Goal: Communication & Community: Answer question/provide support

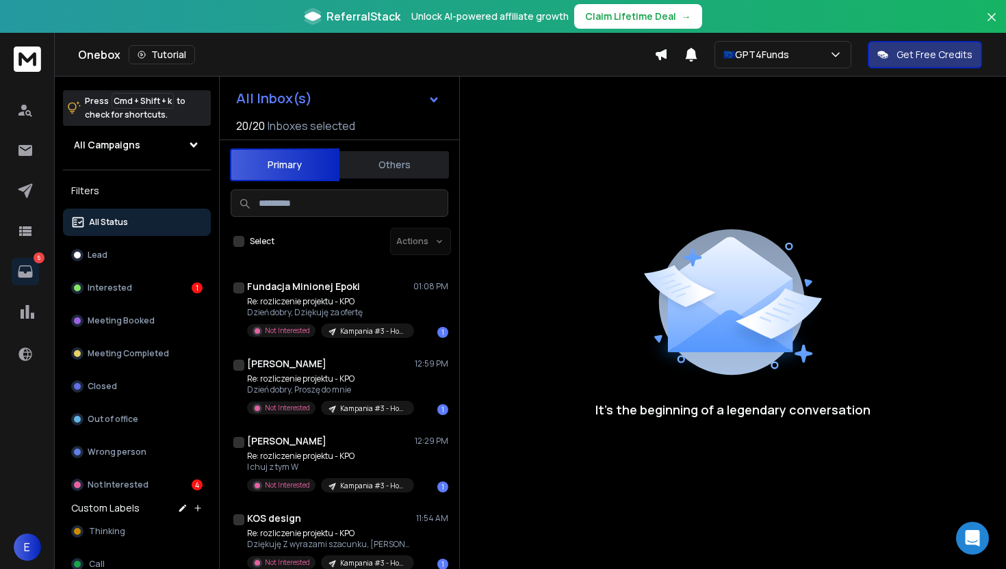
click at [126, 219] on p "All Status" at bounding box center [108, 222] width 39 height 11
click at [282, 204] on input at bounding box center [340, 203] width 218 height 27
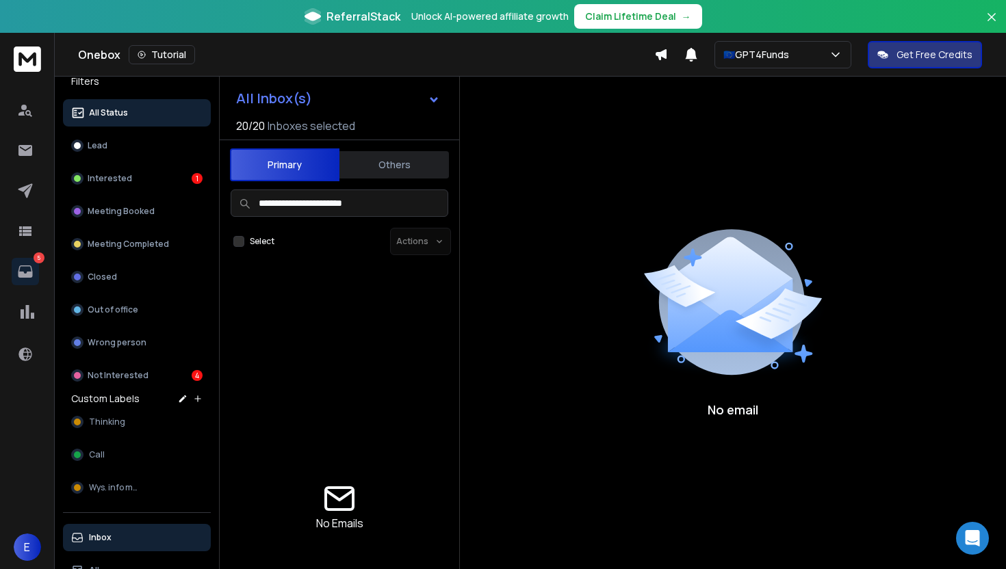
scroll to position [110, 0]
type input "**********"
click at [114, 459] on button "Call" at bounding box center [137, 454] width 148 height 27
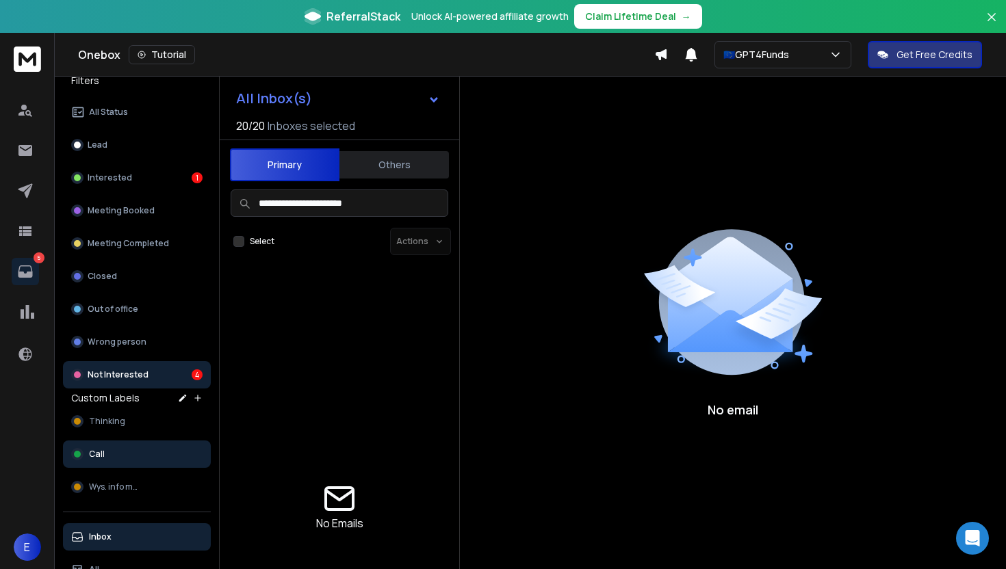
click at [159, 379] on button "Not Interested 4" at bounding box center [137, 374] width 148 height 27
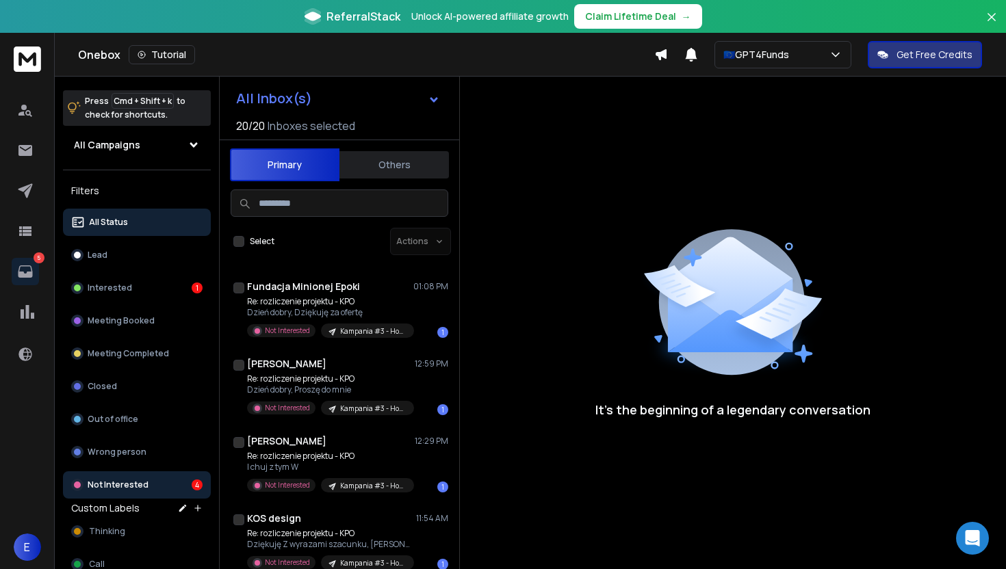
click at [140, 492] on button "Not Interested 4" at bounding box center [137, 484] width 148 height 27
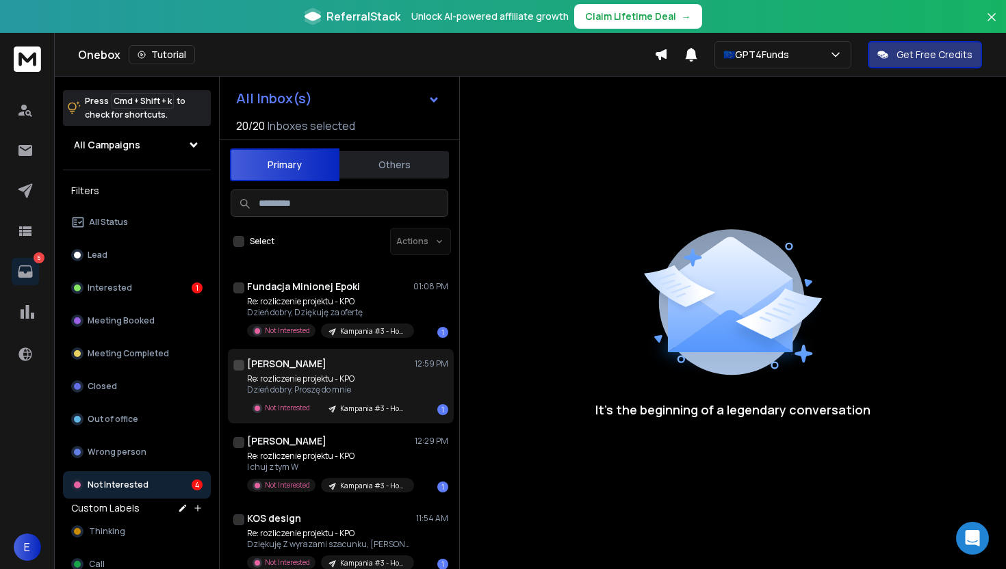
scroll to position [118, 0]
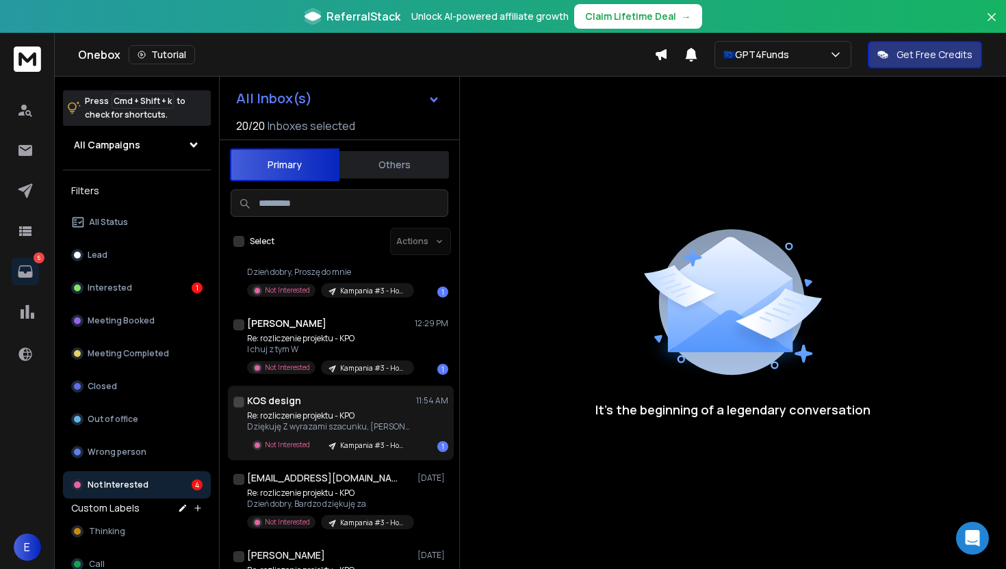
click at [367, 416] on p "Re: rozliczenie projektu - KPO" at bounding box center [329, 416] width 164 height 11
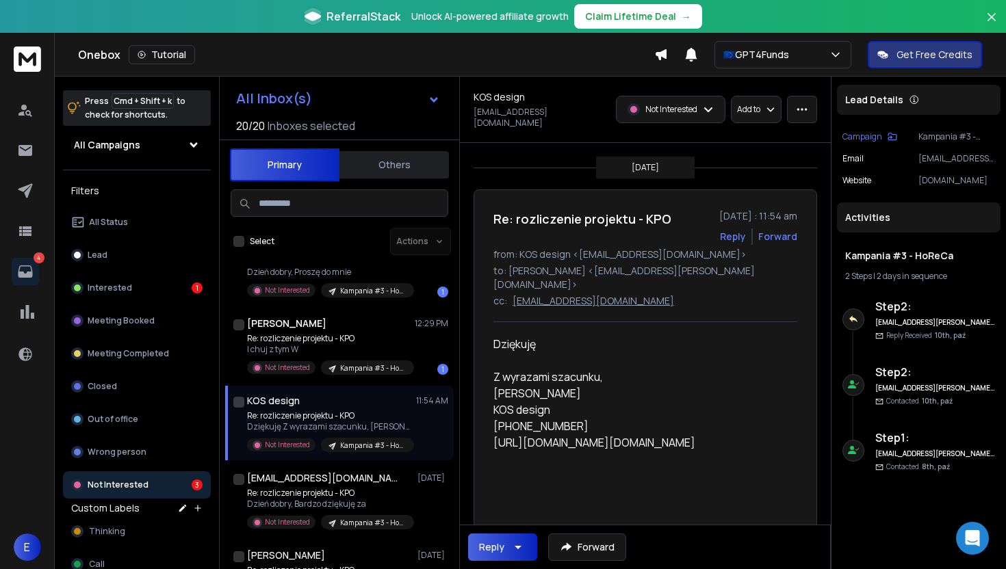
click at [812, 109] on button "button" at bounding box center [802, 109] width 30 height 27
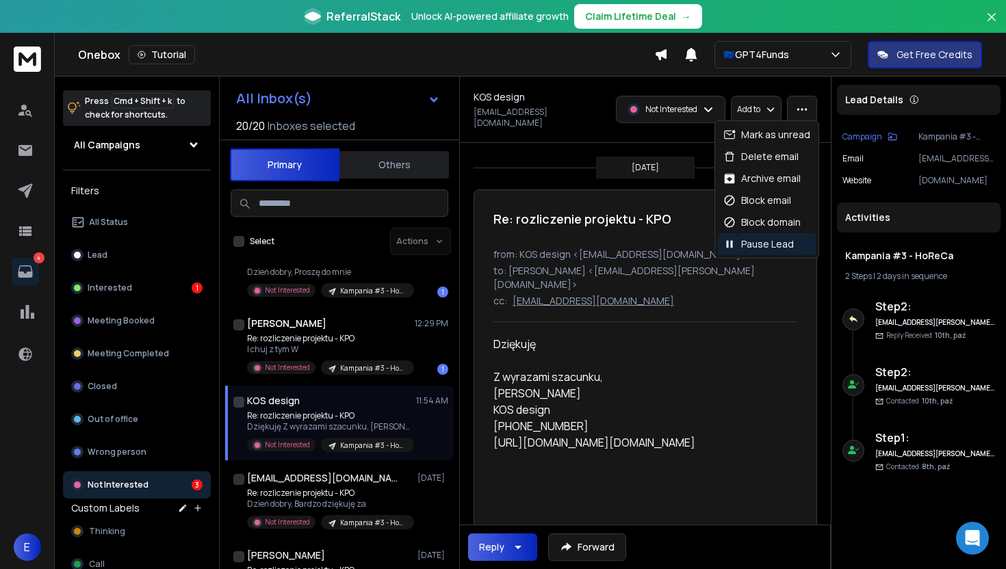
click at [780, 246] on div "Pause Lead" at bounding box center [758, 244] width 70 height 14
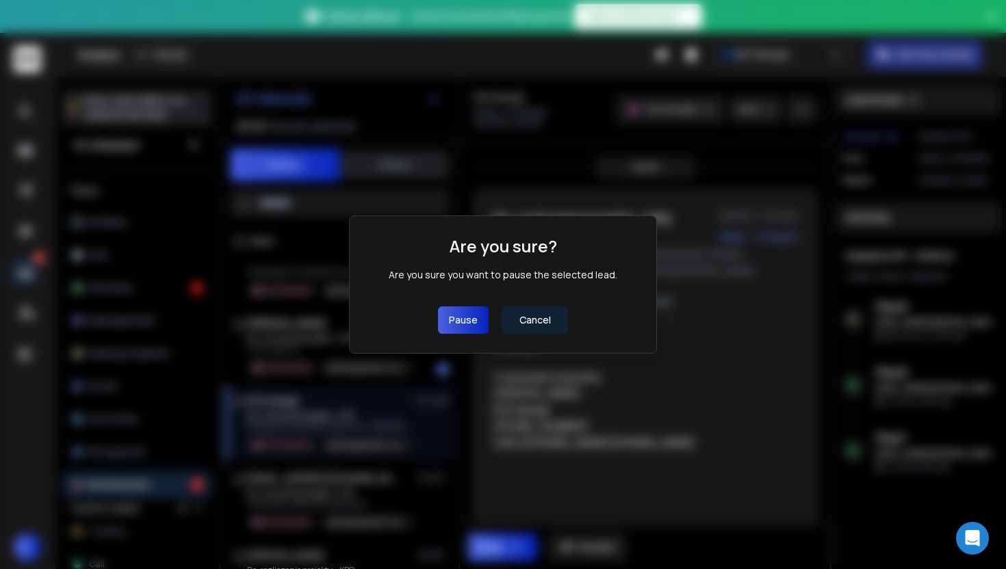
drag, startPoint x: 471, startPoint y: 314, endPoint x: 491, endPoint y: 301, distance: 23.7
click at [471, 314] on button "Pause" at bounding box center [463, 320] width 51 height 27
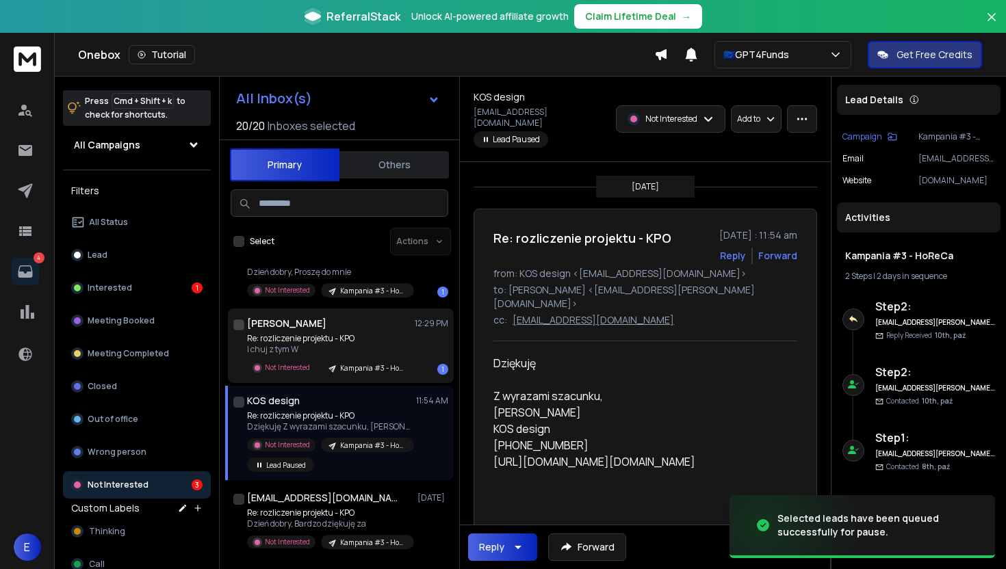
click at [335, 338] on p "Re: rozliczenie projektu - KPO" at bounding box center [329, 338] width 164 height 11
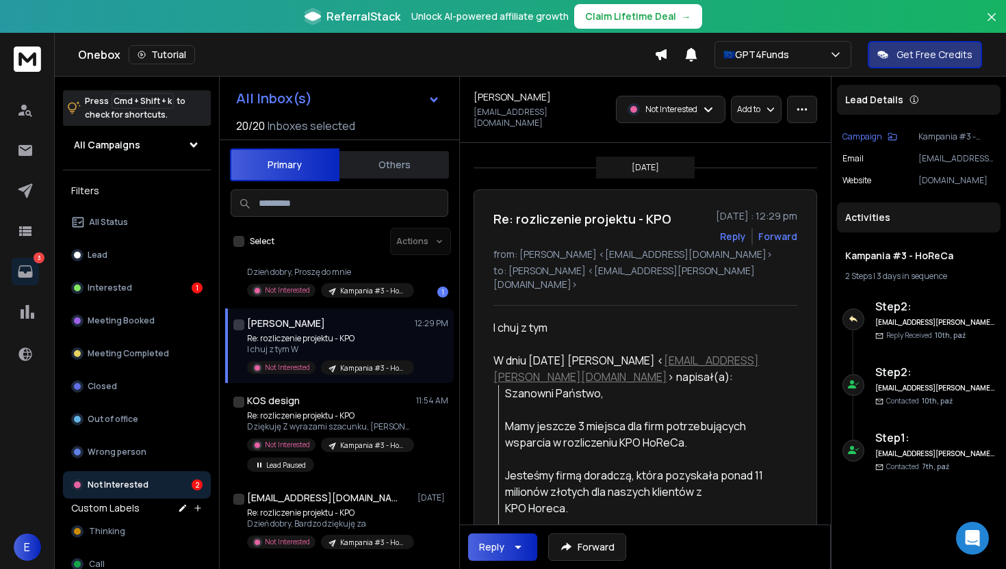
click at [805, 114] on button "button" at bounding box center [802, 109] width 30 height 27
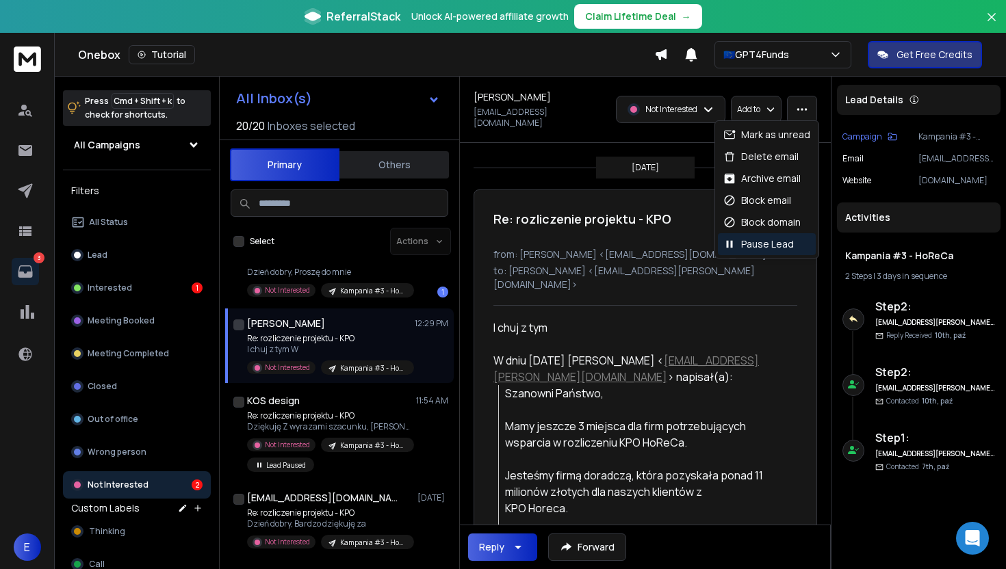
click at [773, 245] on div "Pause Lead" at bounding box center [758, 244] width 70 height 14
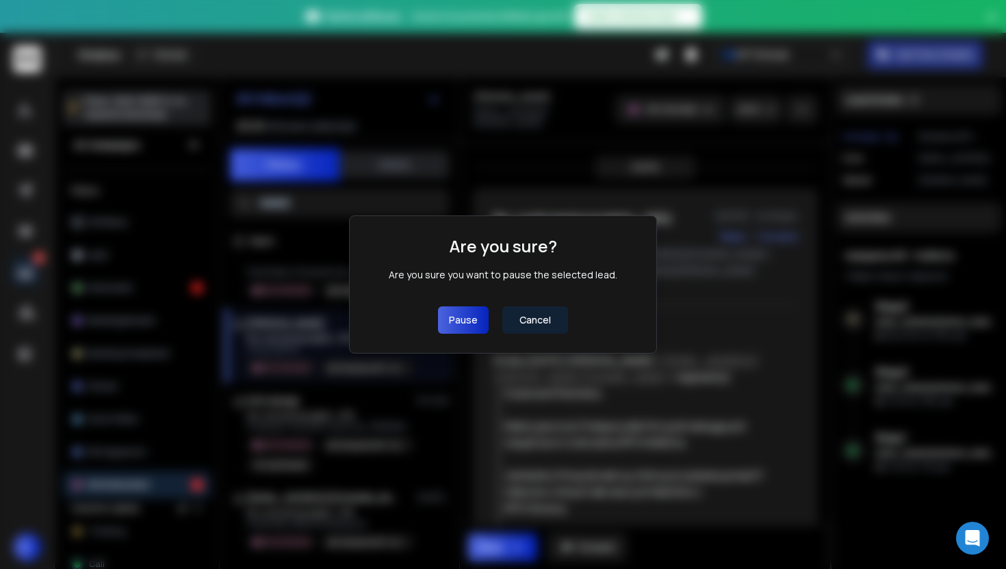
click at [465, 318] on button "Pause" at bounding box center [463, 320] width 51 height 27
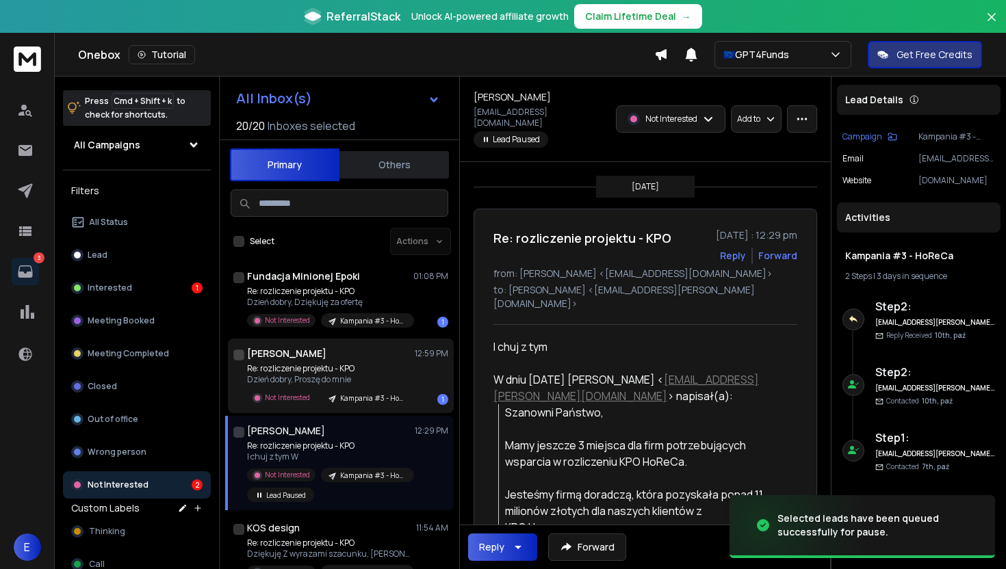
scroll to position [10, 0]
click at [359, 367] on p "Re: rozliczenie projektu - KPO" at bounding box center [329, 369] width 164 height 11
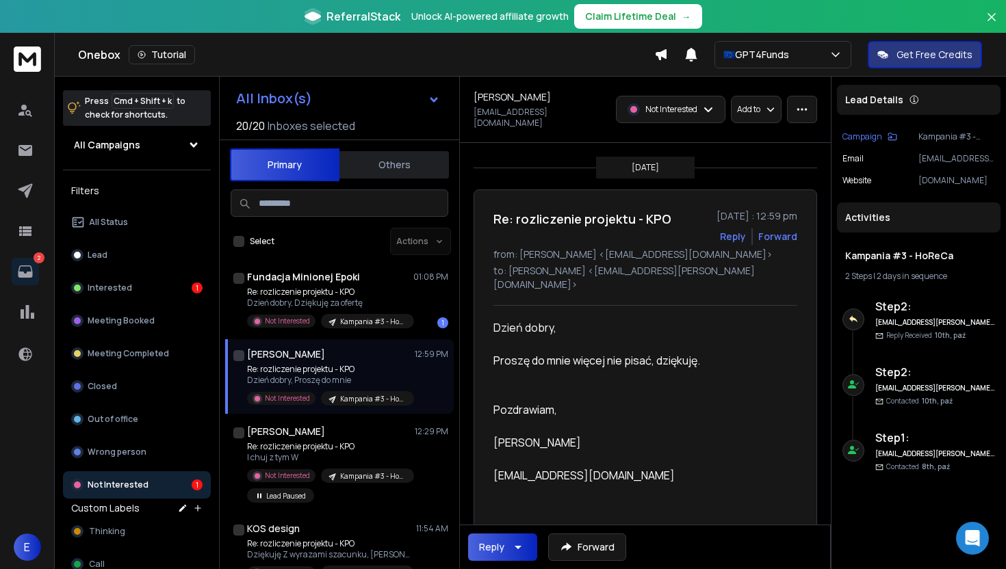
click at [808, 103] on icon "button" at bounding box center [802, 109] width 12 height 12
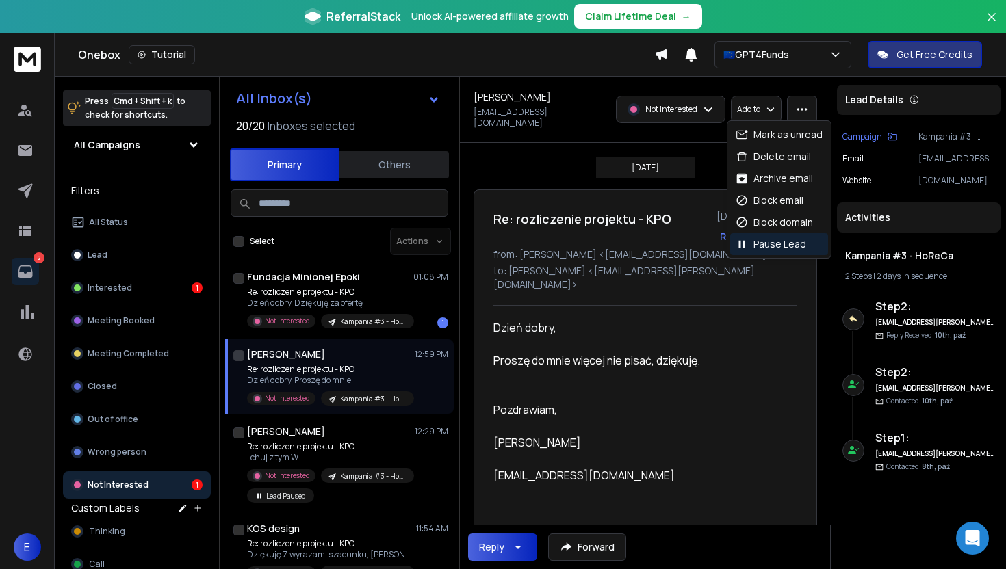
click at [790, 245] on div "Pause Lead" at bounding box center [771, 244] width 70 height 14
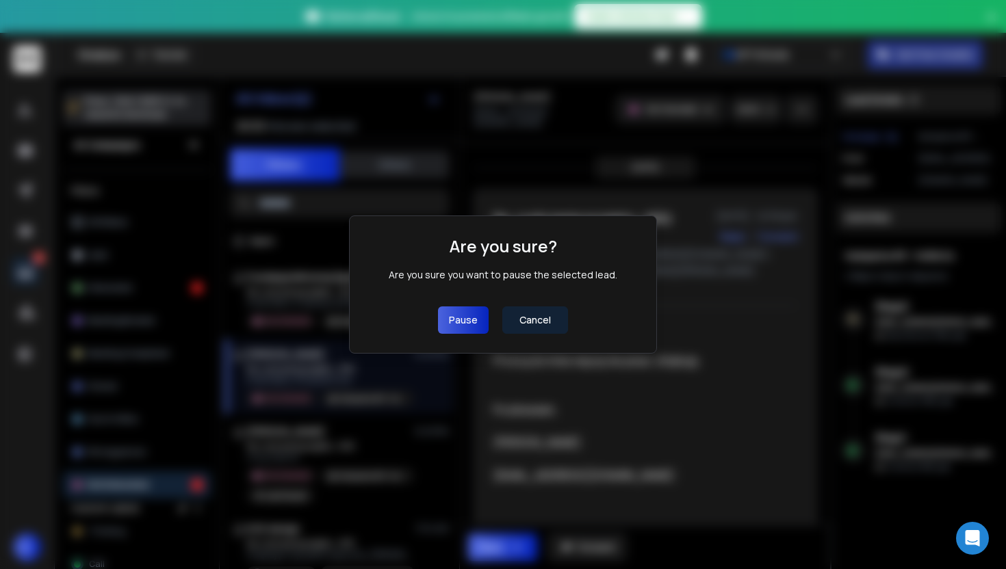
click at [456, 320] on button "Pause" at bounding box center [463, 320] width 51 height 27
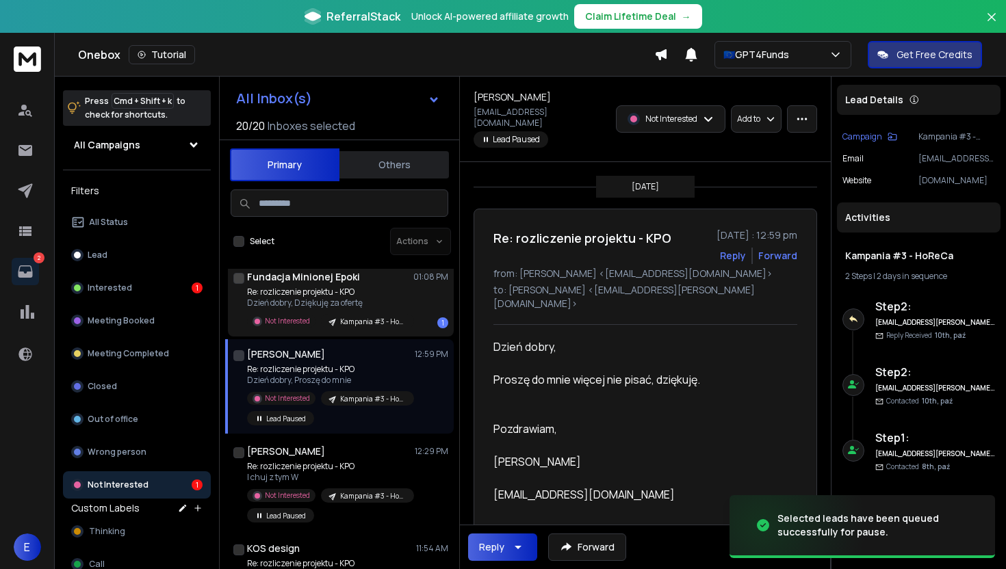
click at [335, 301] on p "Dzień dobry, Dziękuję za ofertę" at bounding box center [329, 303] width 164 height 11
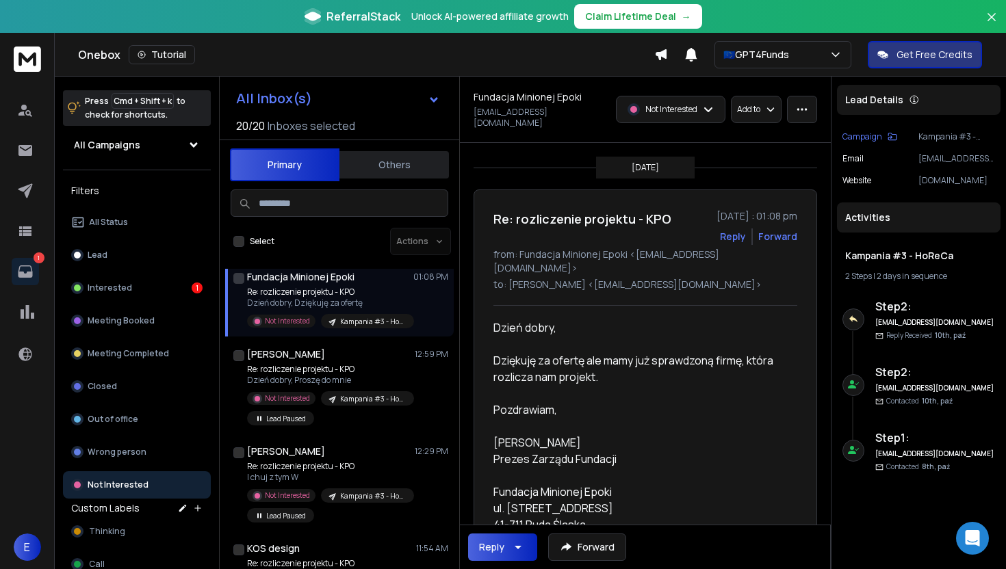
click at [817, 114] on button "button" at bounding box center [802, 109] width 30 height 27
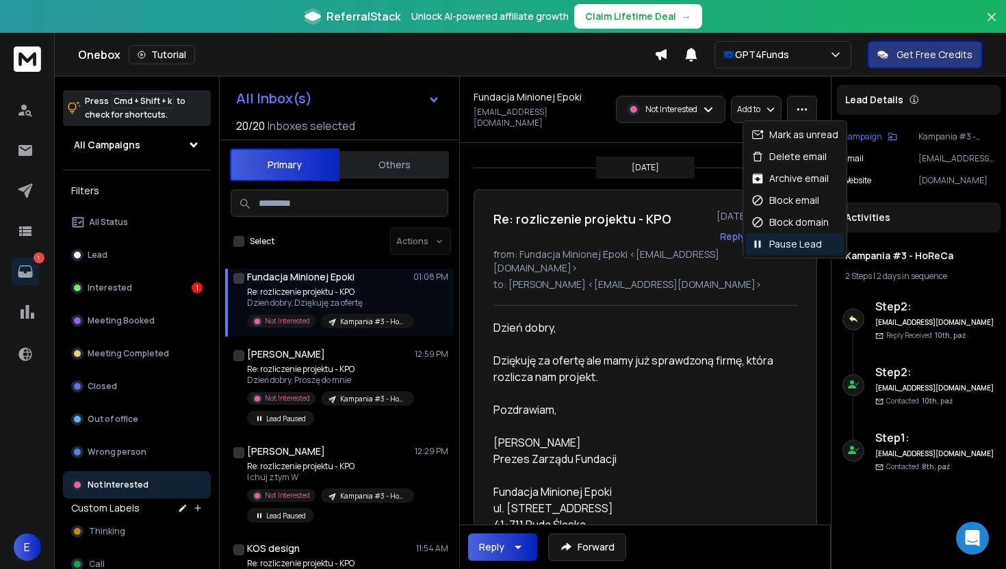
click at [774, 246] on div "Pause Lead" at bounding box center [786, 244] width 70 height 14
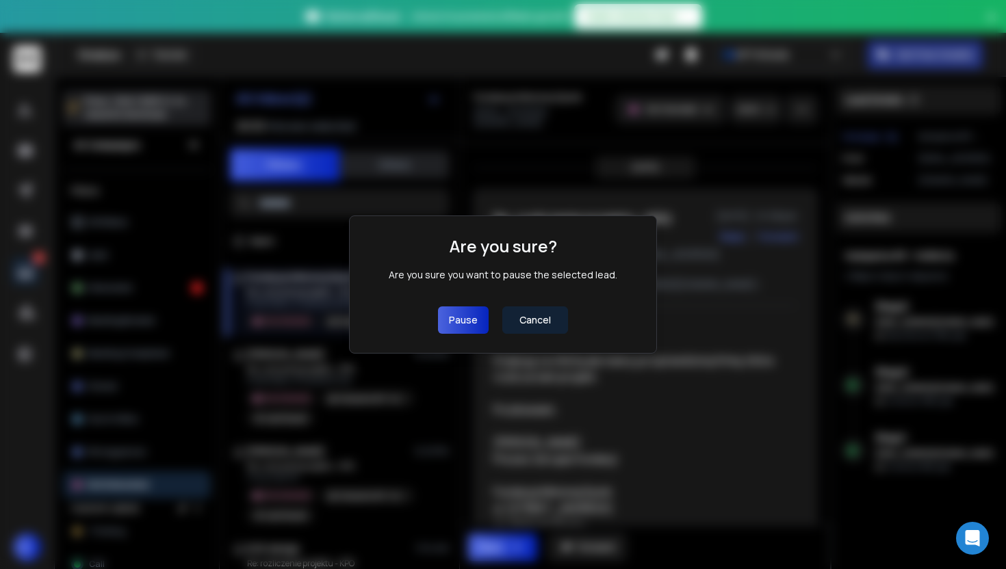
click at [455, 316] on button "Pause" at bounding box center [463, 320] width 51 height 27
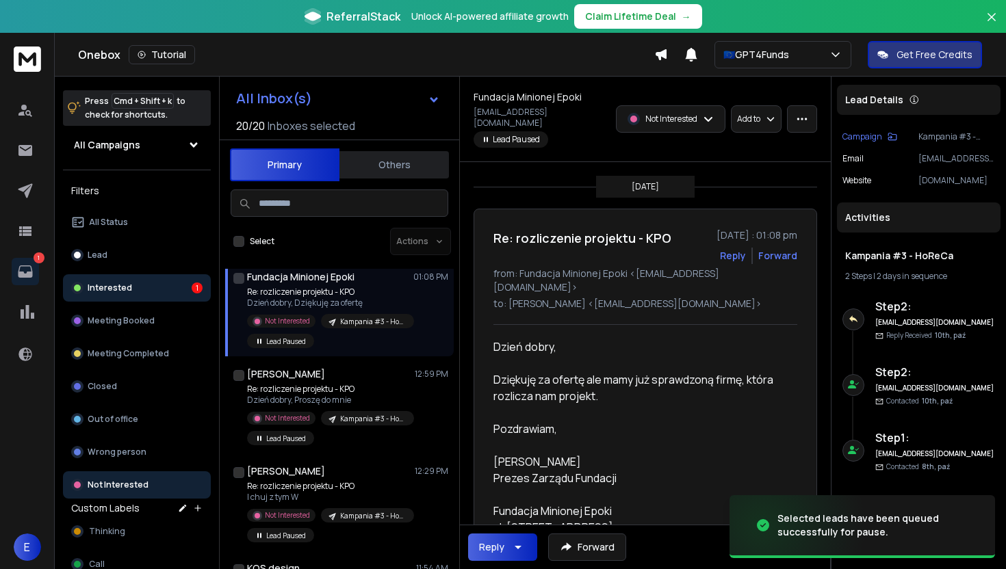
click at [128, 285] on button "Interested 1" at bounding box center [137, 287] width 148 height 27
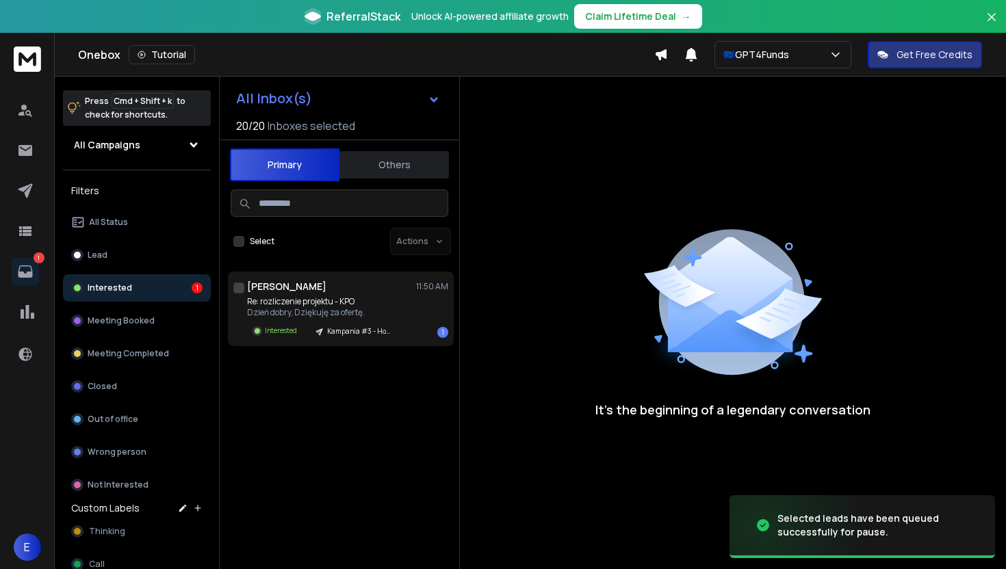
click at [285, 297] on p "Re: rozliczenie projektu - KPO" at bounding box center [324, 301] width 154 height 11
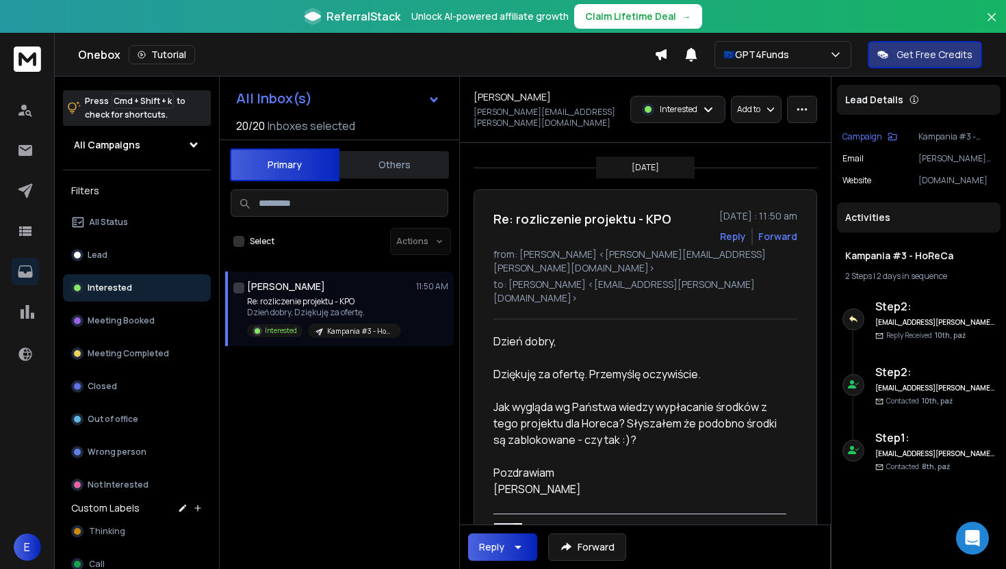
click at [517, 548] on icon "button" at bounding box center [518, 547] width 7 height 3
click at [482, 487] on icon at bounding box center [480, 485] width 12 height 12
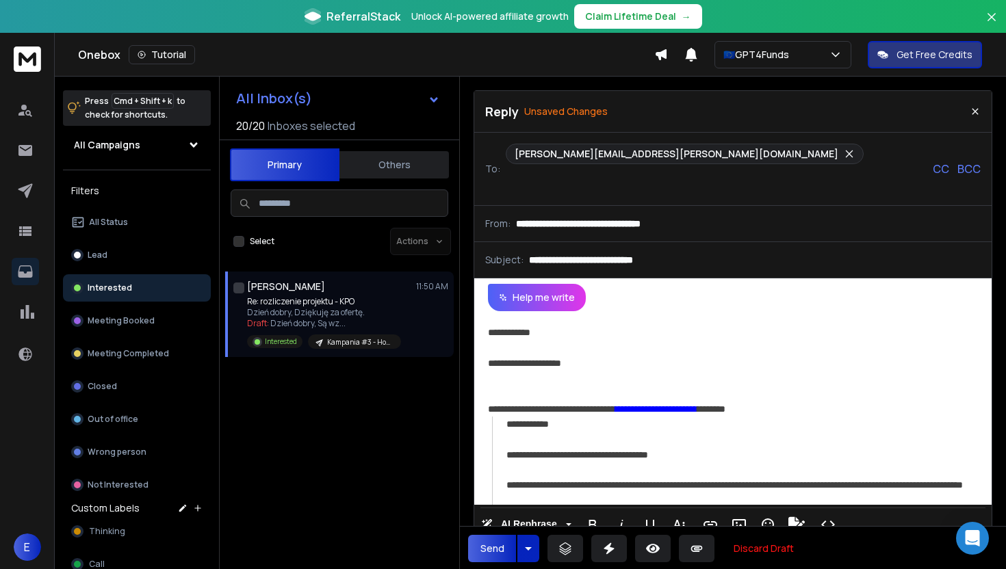
click at [498, 543] on button "Send" at bounding box center [492, 548] width 48 height 27
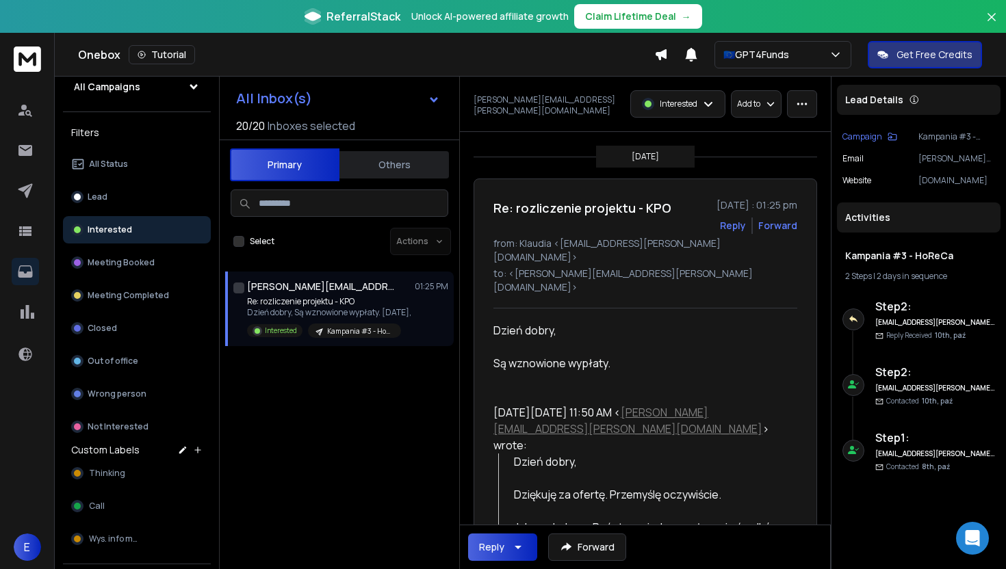
scroll to position [92, 0]
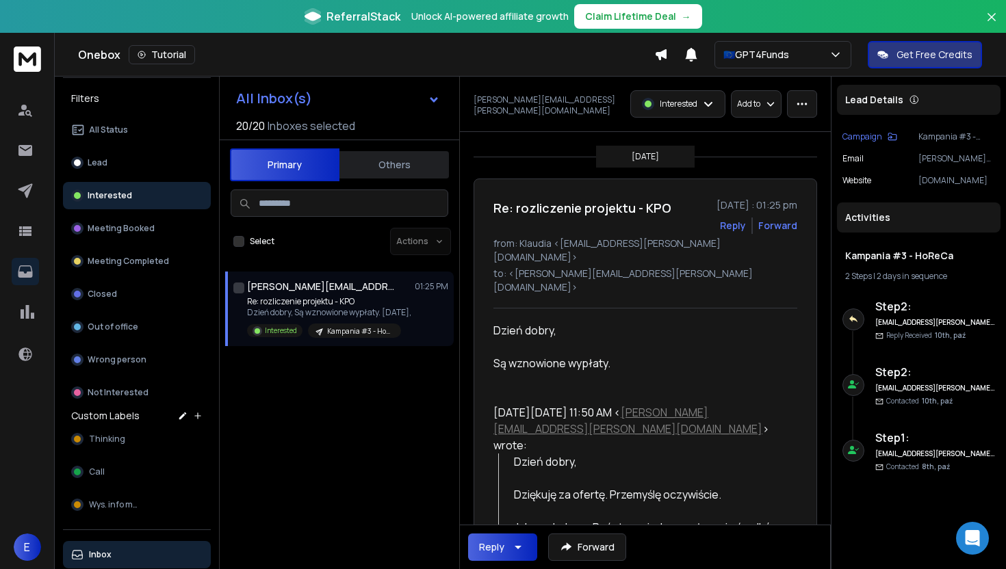
click at [127, 467] on button "Call" at bounding box center [137, 471] width 148 height 27
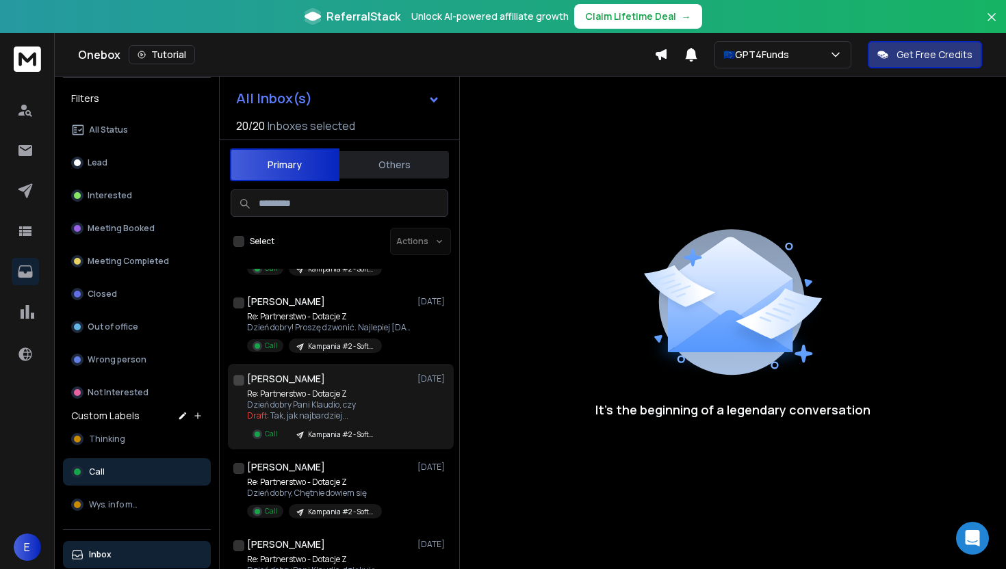
scroll to position [2770, 0]
click at [343, 396] on p "Re: Partnerstwo - Dotacje Z" at bounding box center [314, 392] width 135 height 11
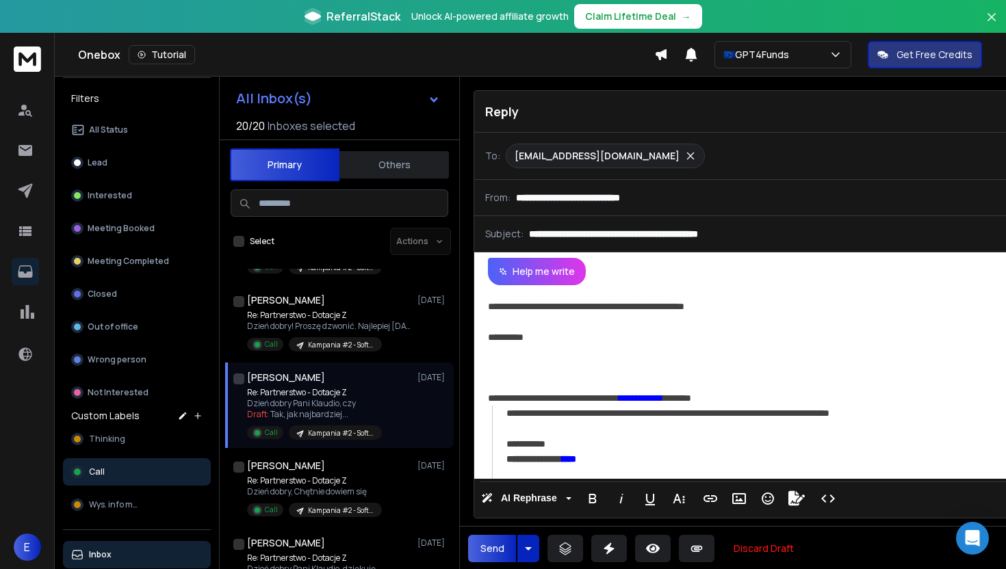
click at [700, 348] on div at bounding box center [804, 352] width 633 height 15
click at [506, 547] on button "Send" at bounding box center [492, 548] width 48 height 27
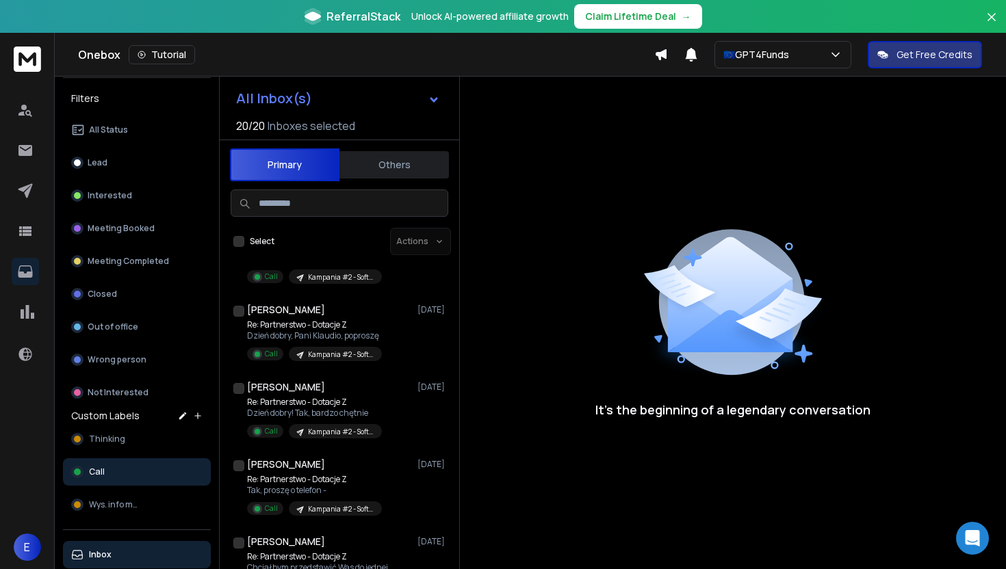
scroll to position [5547, 0]
